Goal: Communication & Community: Answer question/provide support

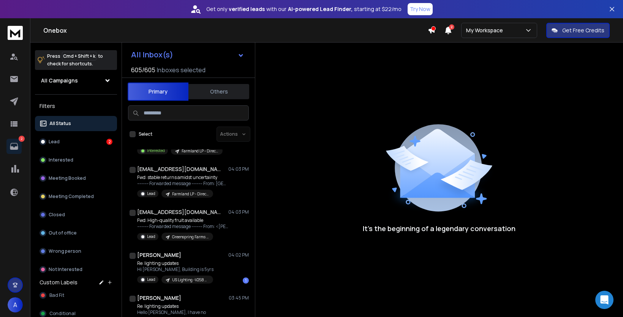
scroll to position [80, 0]
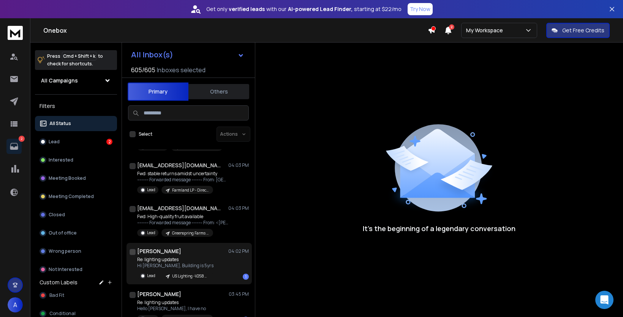
click at [202, 258] on p "Re: lighting updates" at bounding box center [175, 260] width 76 height 6
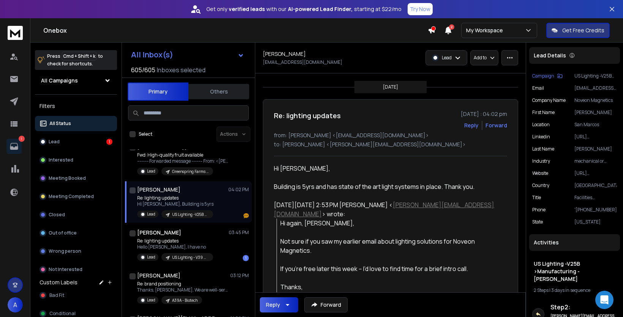
scroll to position [149, 0]
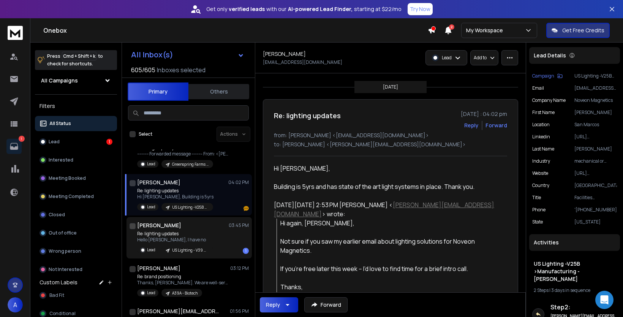
click at [212, 239] on p "Hello Michael, I have no" at bounding box center [175, 240] width 76 height 6
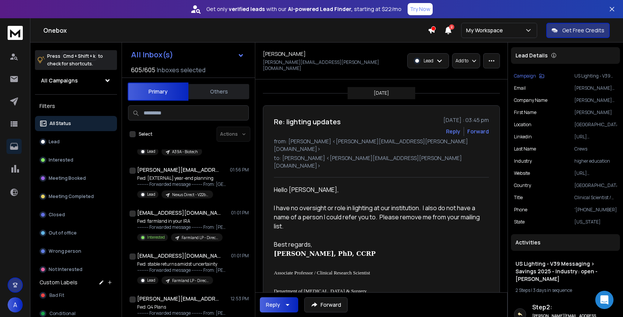
scroll to position [323, 0]
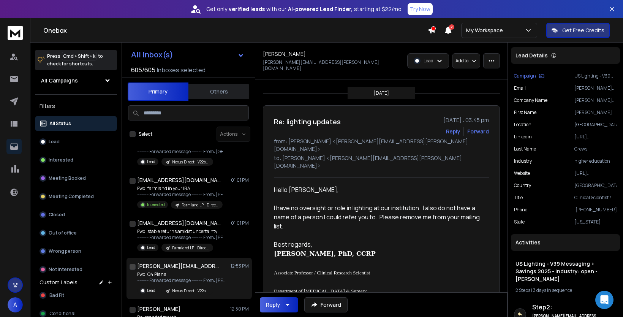
drag, startPoint x: 200, startPoint y: 263, endPoint x: 216, endPoint y: 263, distance: 16.0
click at [200, 263] on div "chris@revboss.com 12:53 PM" at bounding box center [193, 266] width 112 height 8
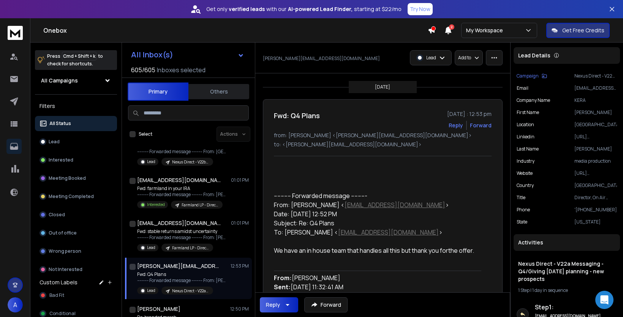
click at [583, 99] on p "KERA" at bounding box center [596, 100] width 43 height 6
click at [580, 199] on p "Director, On Air Fundraising" at bounding box center [596, 198] width 43 height 6
